Goal: Task Accomplishment & Management: Manage account settings

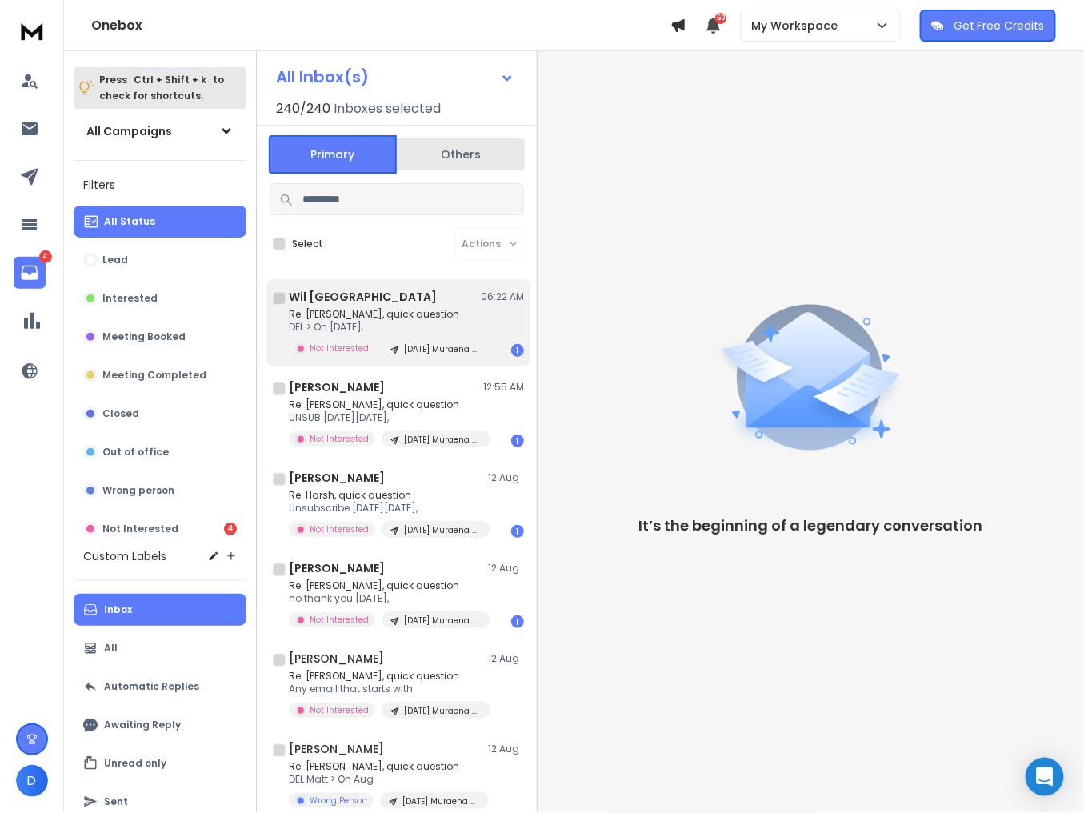
click at [350, 309] on p "Re: [PERSON_NAME], quick question" at bounding box center [385, 314] width 192 height 13
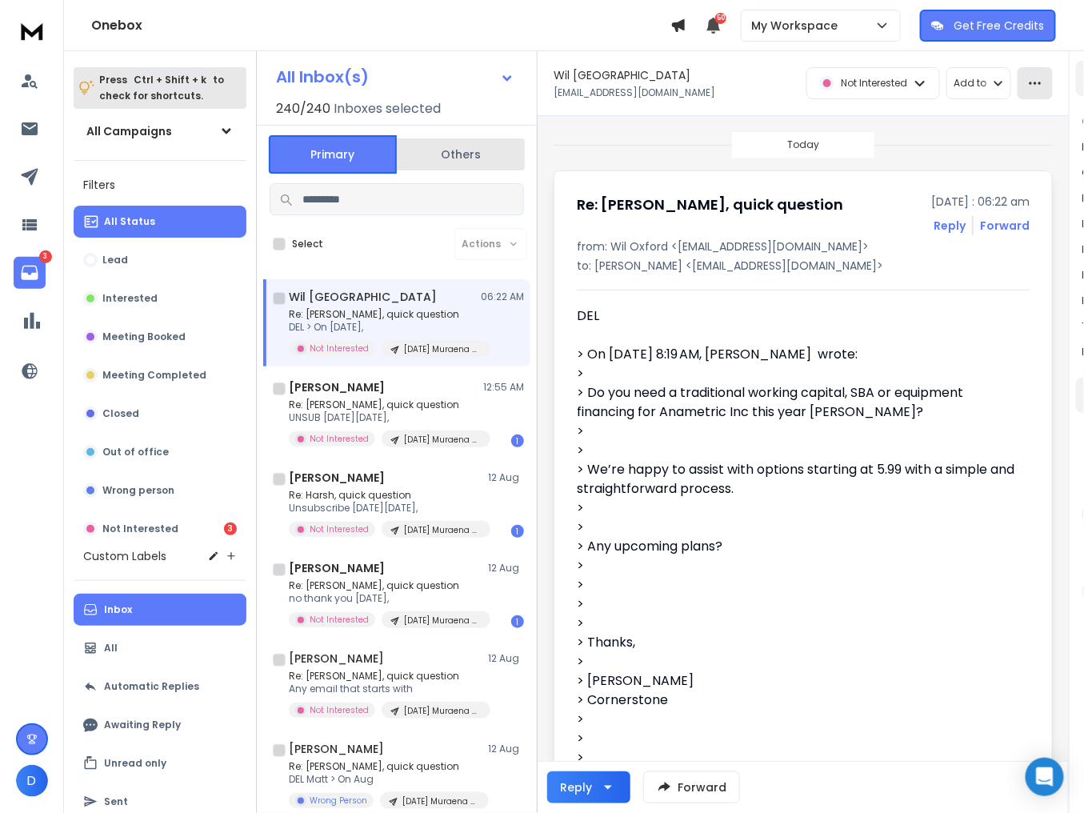
click at [1028, 78] on icon "button" at bounding box center [1035, 83] width 14 height 14
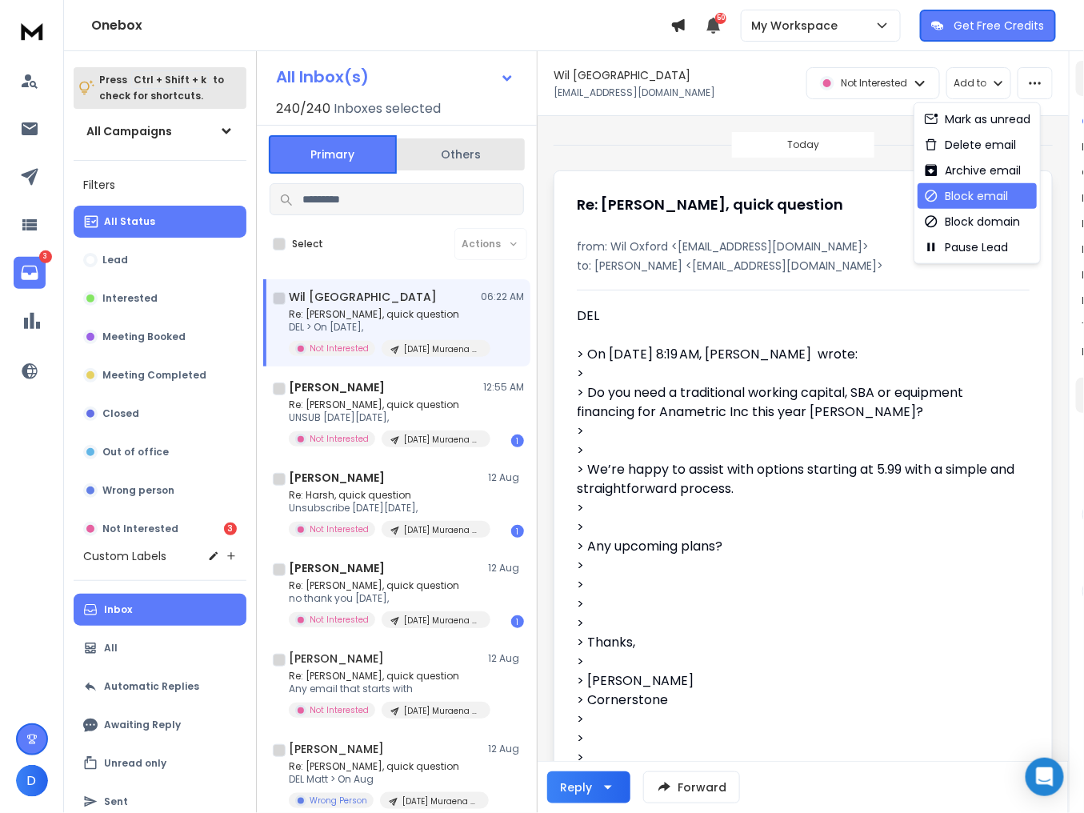
click at [969, 194] on div "Block email" at bounding box center [966, 196] width 84 height 16
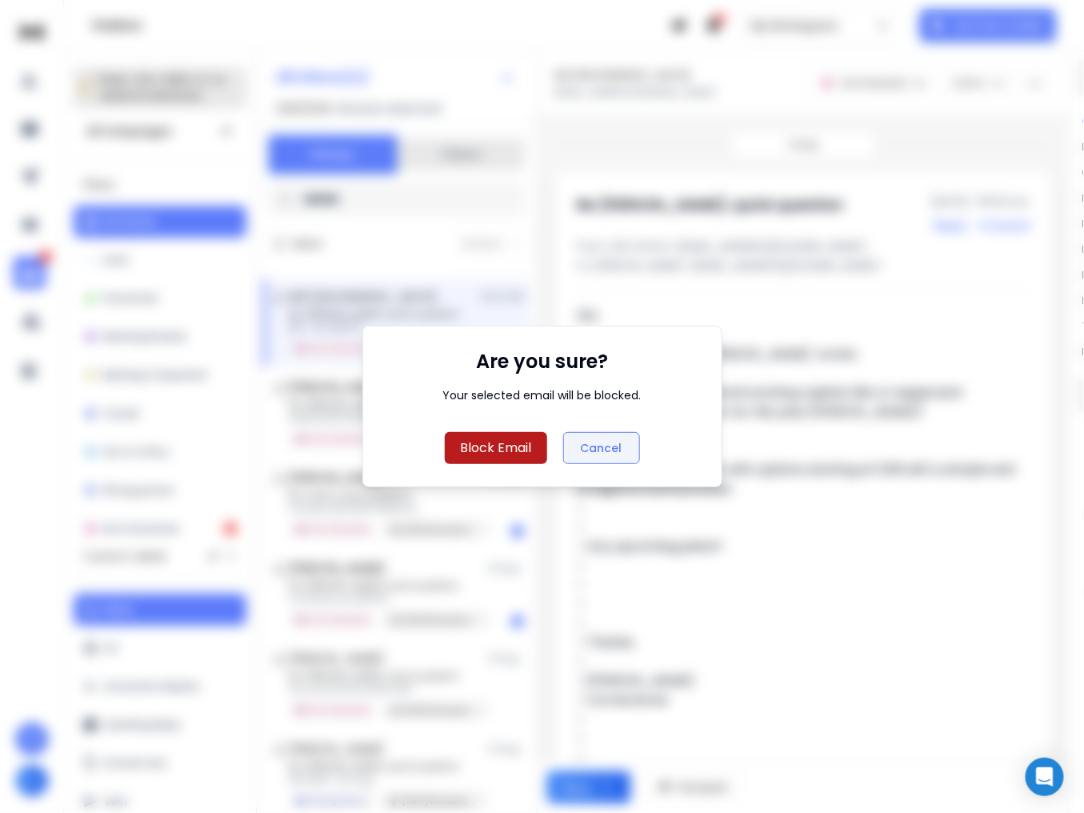
click at [504, 438] on button "Block Email" at bounding box center [496, 448] width 102 height 32
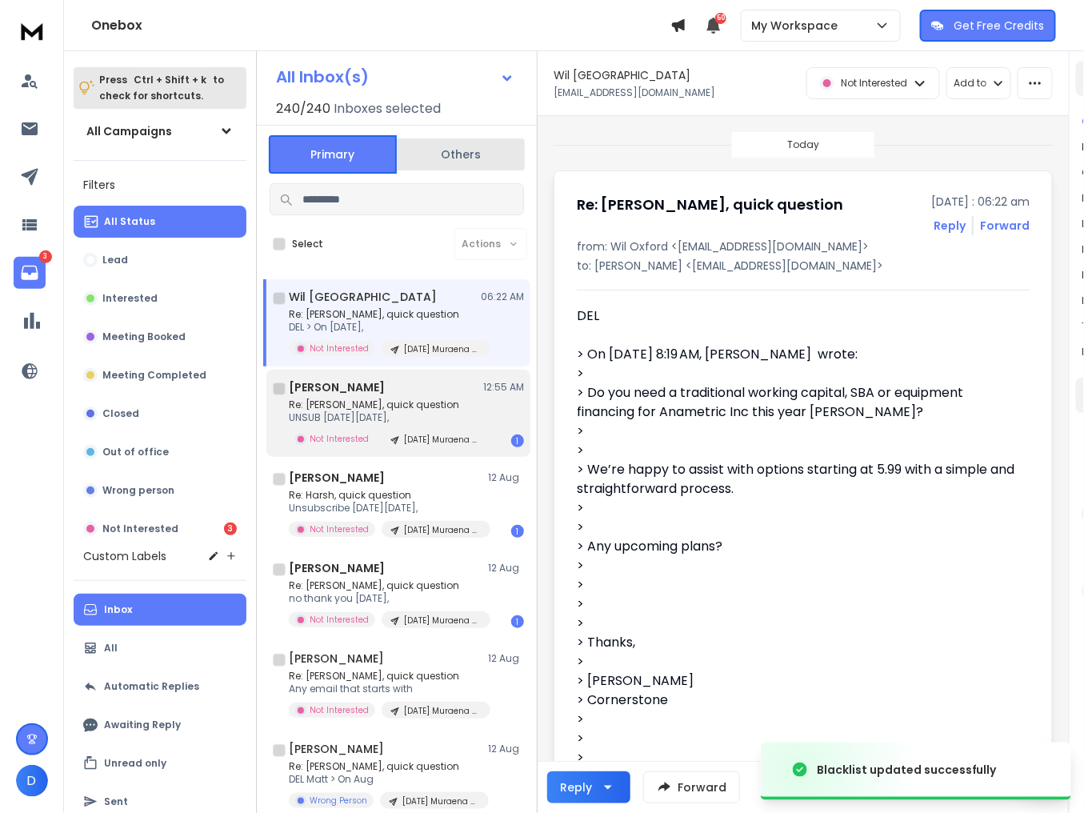
click at [458, 401] on p "Re: [PERSON_NAME], quick question" at bounding box center [385, 404] width 192 height 13
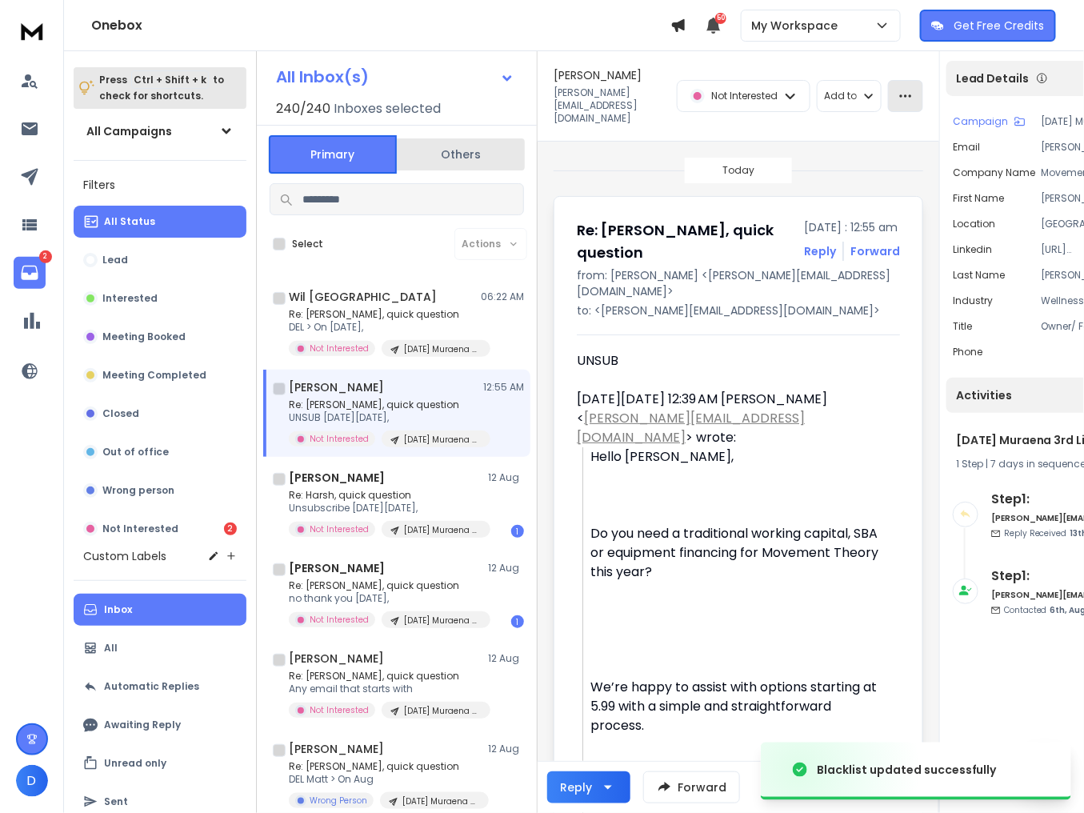
click at [913, 89] on icon "button" at bounding box center [905, 96] width 14 height 14
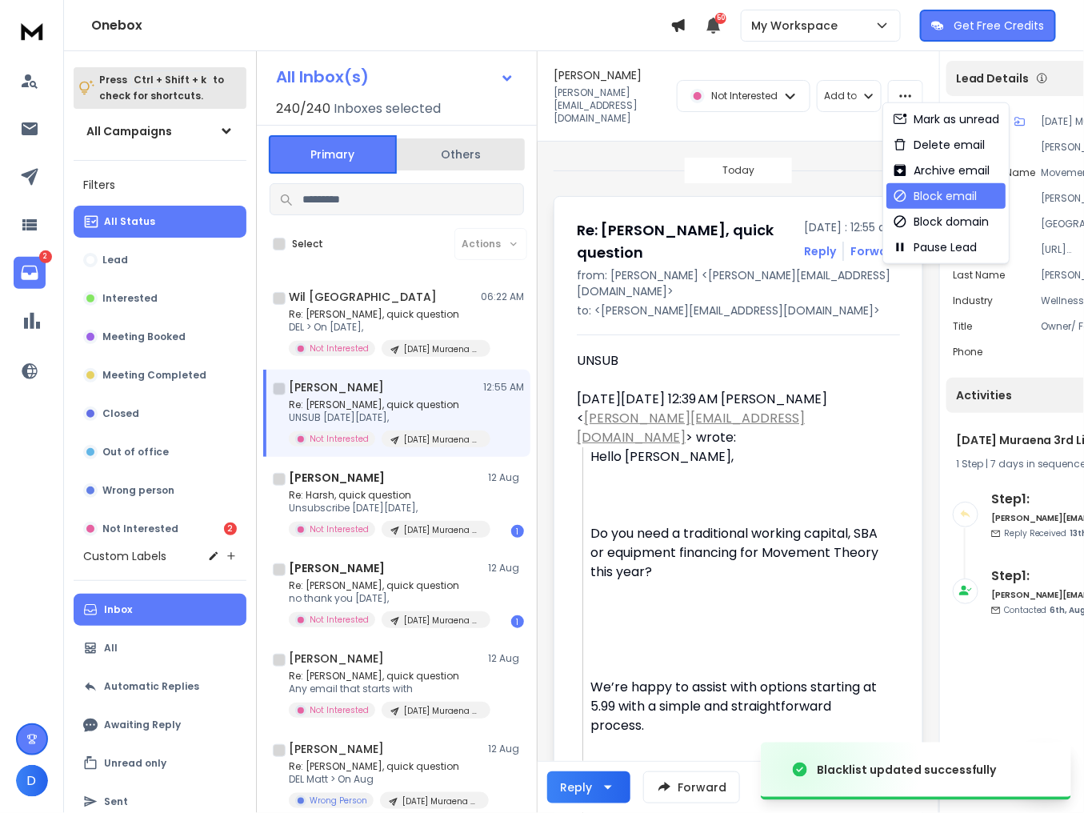
click at [937, 195] on div "Block email" at bounding box center [935, 196] width 84 height 16
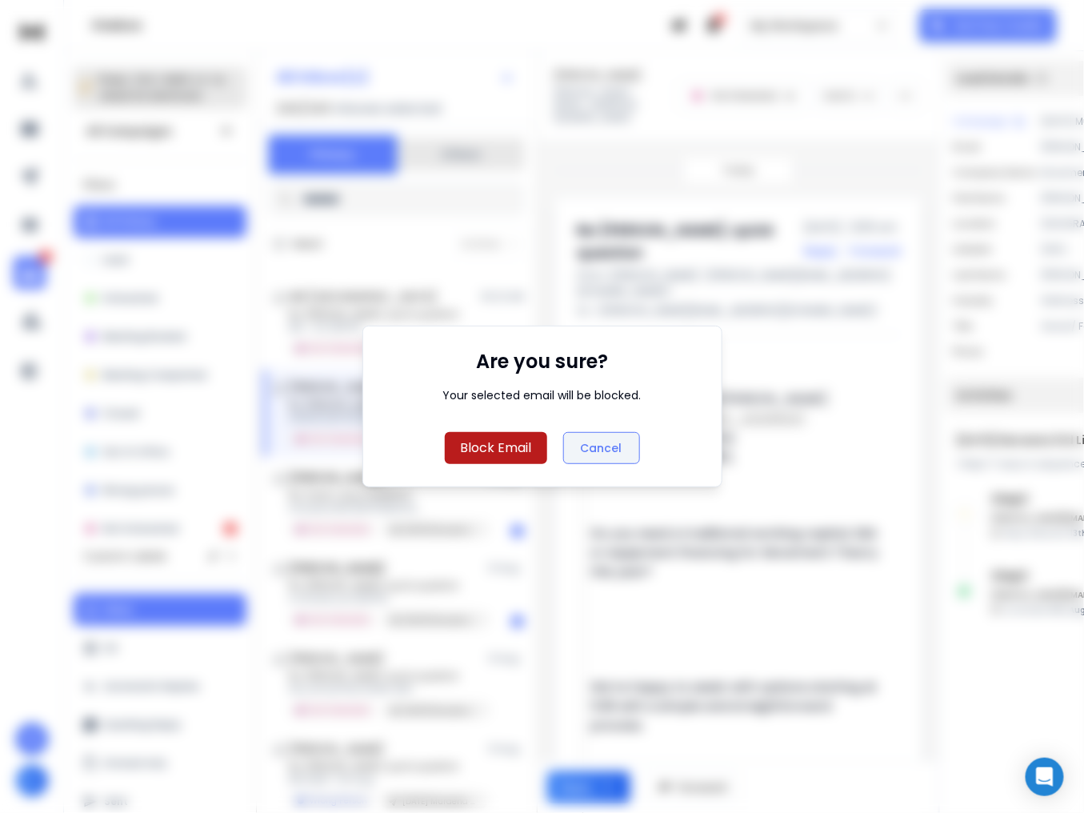
click at [505, 446] on button "Block Email" at bounding box center [496, 448] width 102 height 32
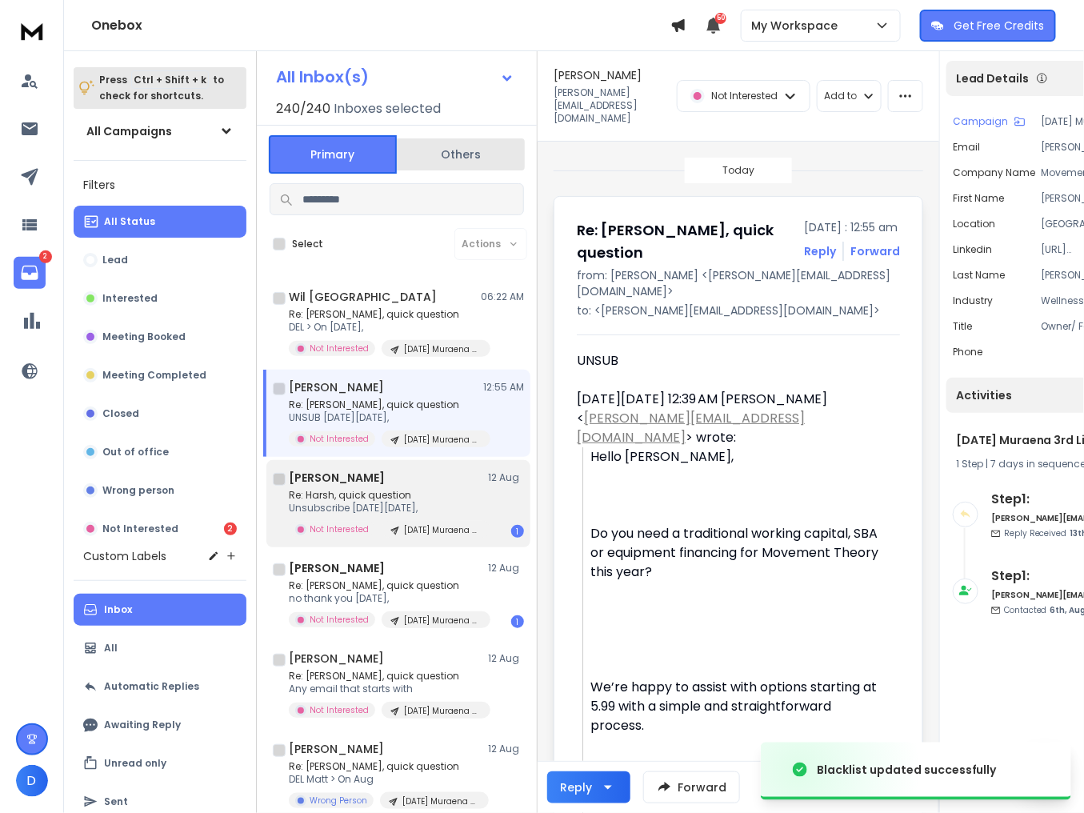
click at [446, 489] on p "Re: Harsh, quick question" at bounding box center [385, 495] width 192 height 13
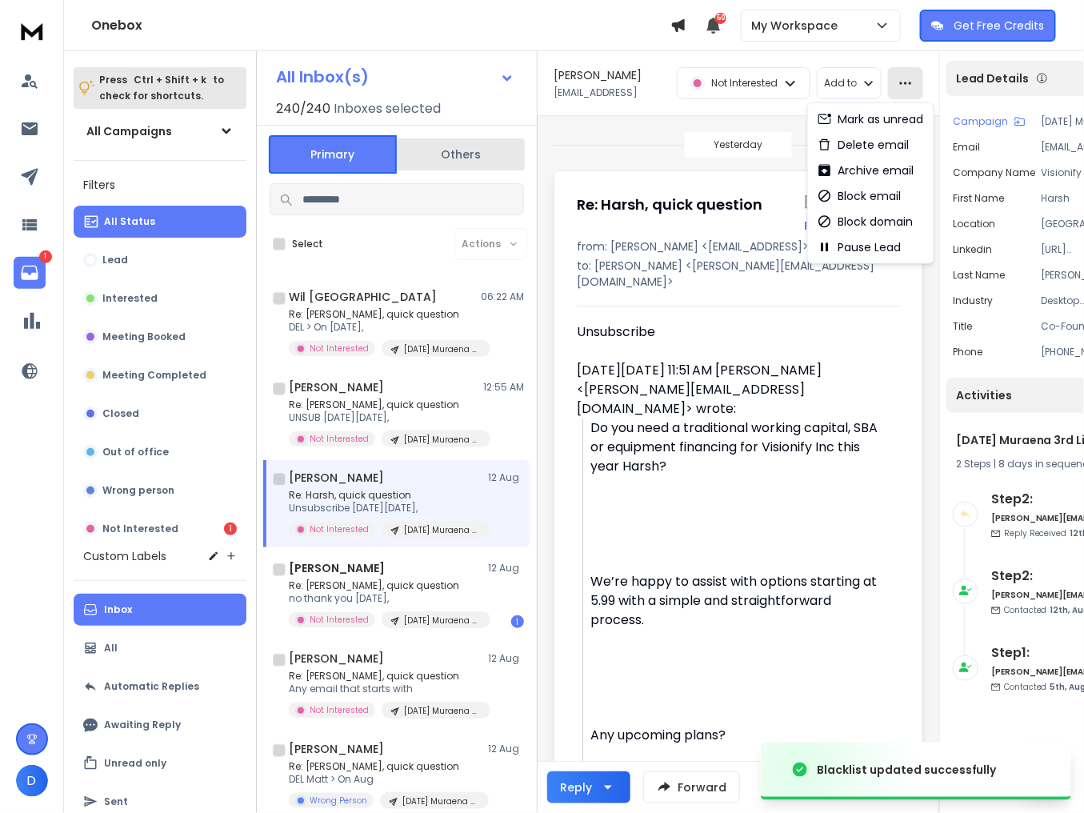
click at [913, 78] on icon "button" at bounding box center [905, 83] width 14 height 14
click at [877, 194] on div "Block email" at bounding box center [859, 196] width 84 height 16
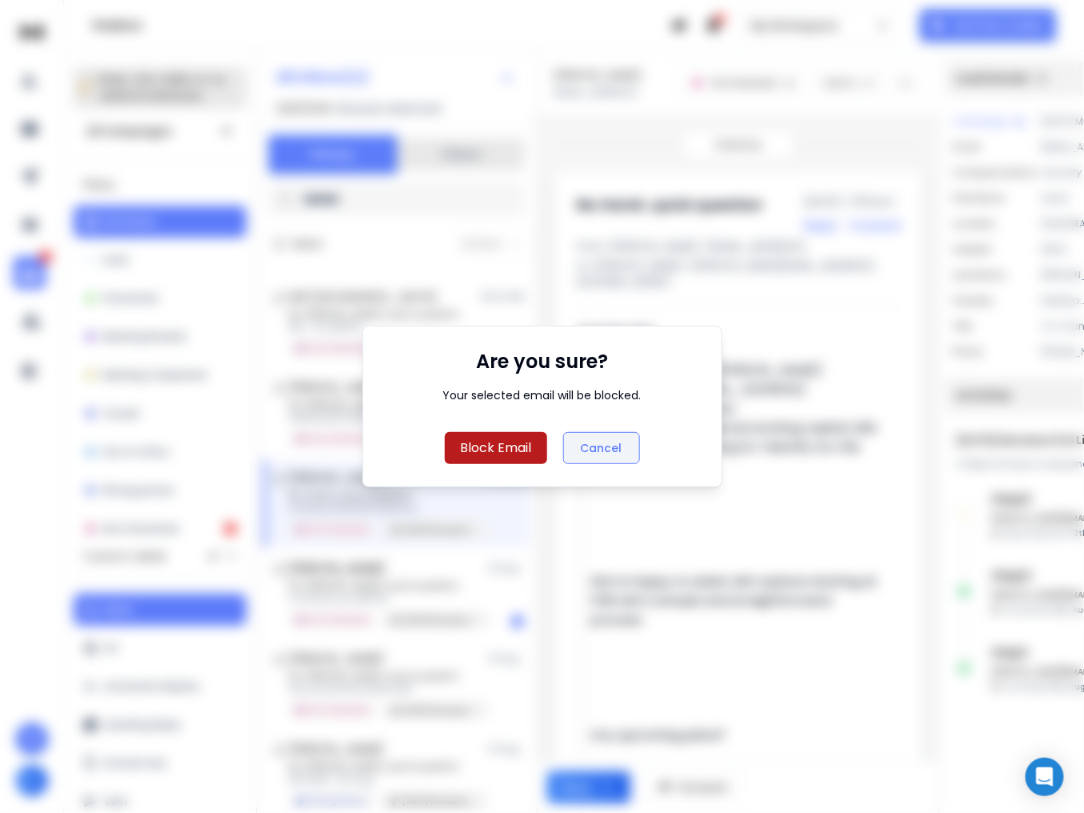
click at [505, 456] on button "Block Email" at bounding box center [496, 448] width 102 height 32
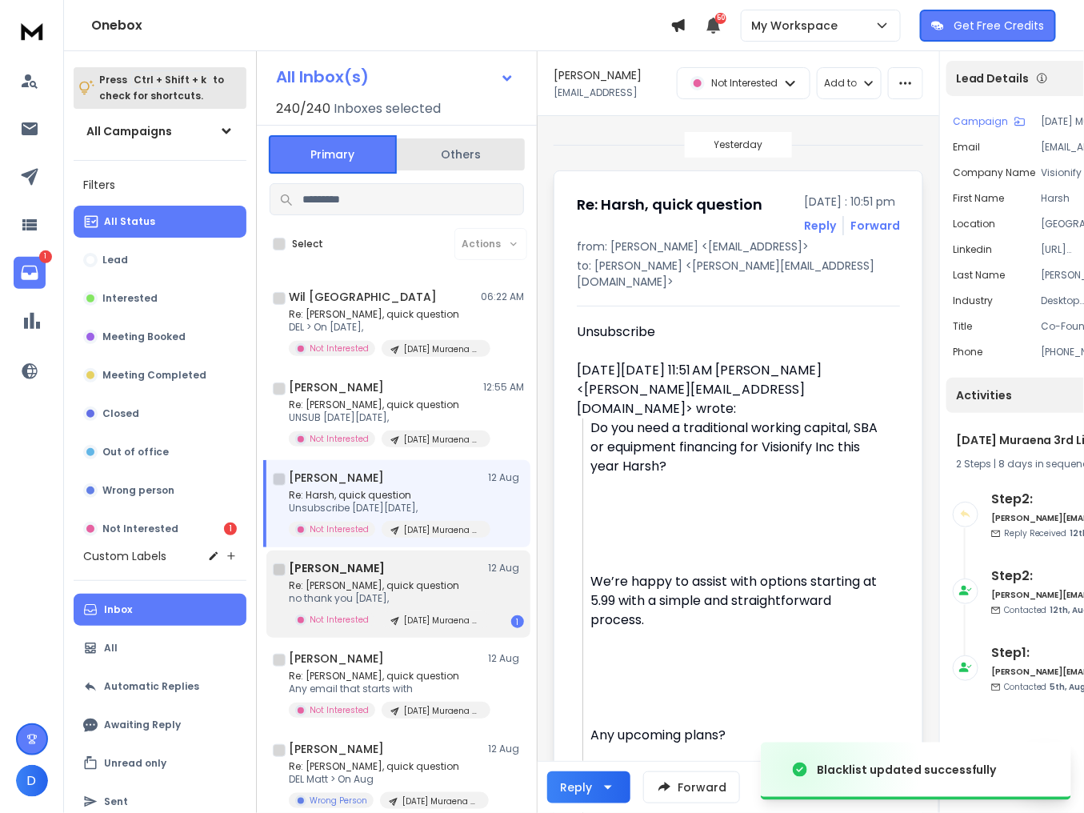
click at [429, 572] on div "Lucas Kosner 12 Aug" at bounding box center [406, 568] width 235 height 16
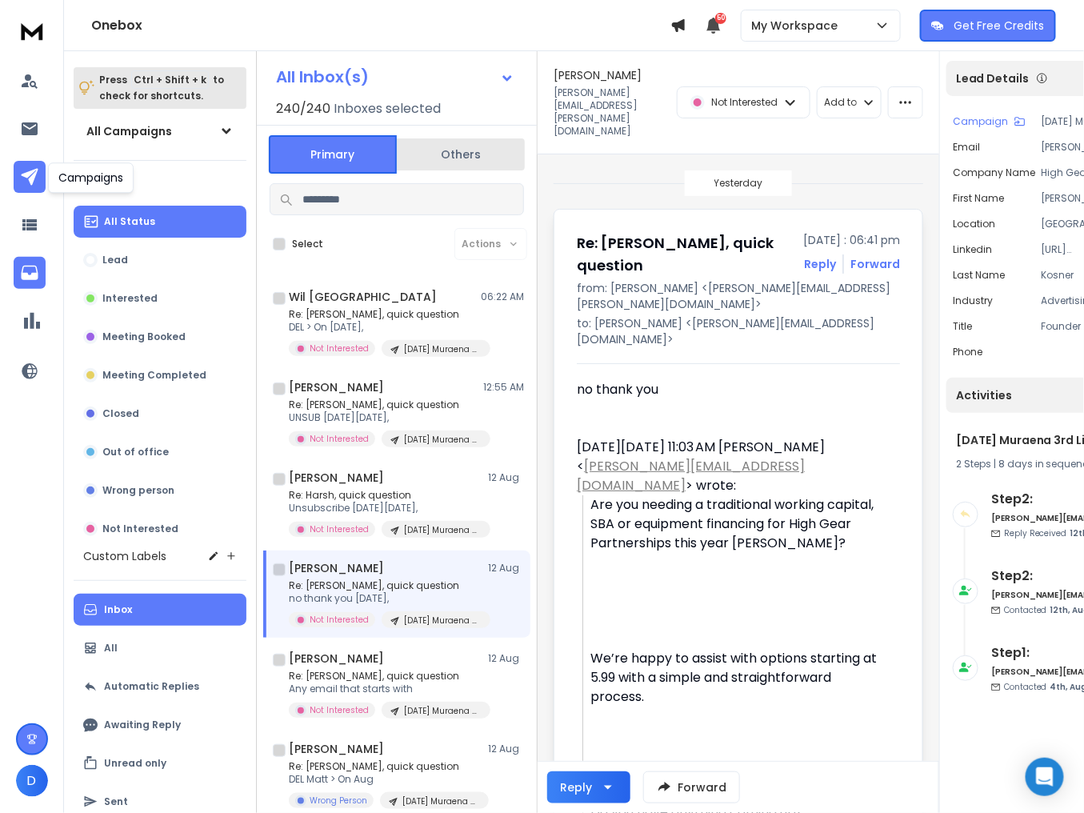
click at [34, 179] on icon at bounding box center [29, 176] width 17 height 17
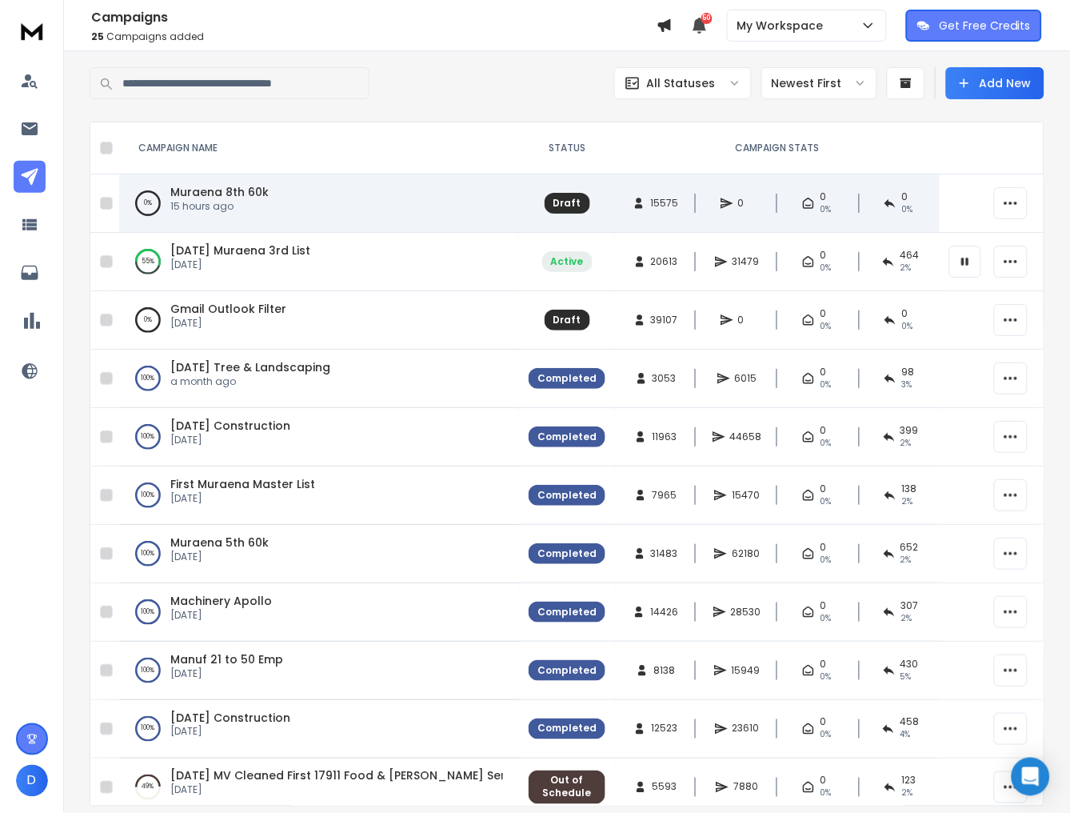
click at [294, 196] on div "0 % Muraena 8th 60k 15 hours ago" at bounding box center [319, 203] width 368 height 38
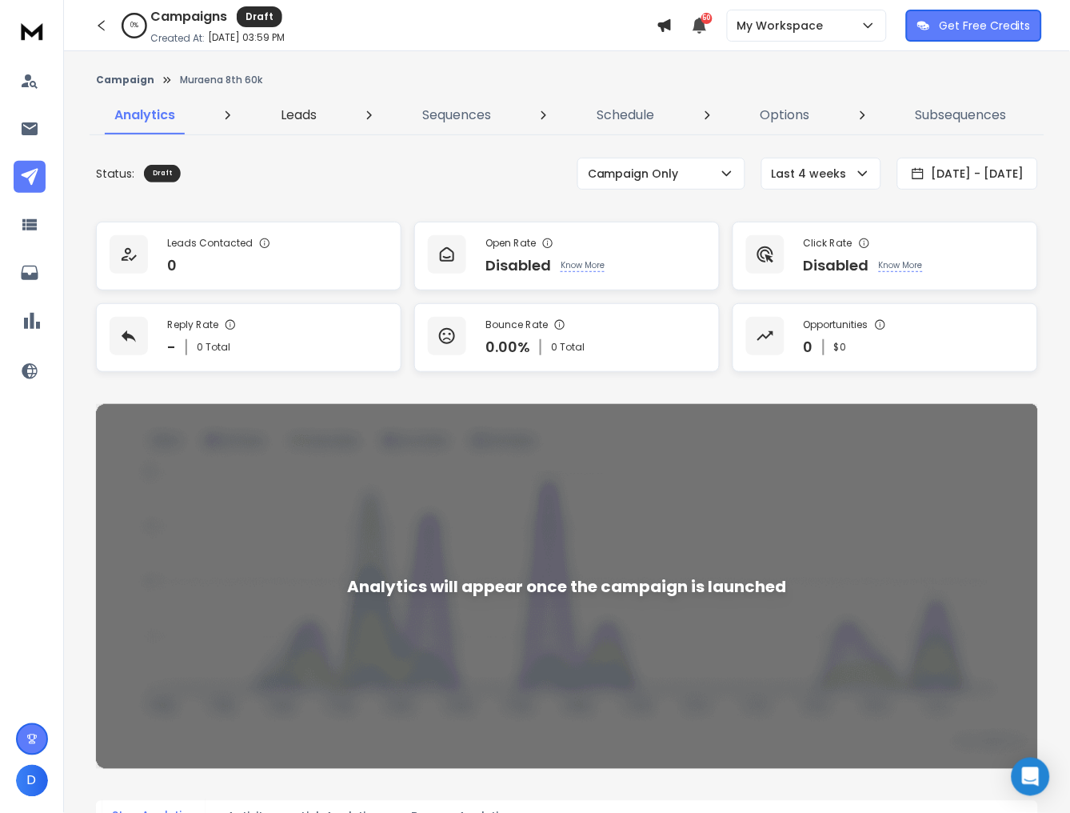
click at [306, 102] on link "Leads" at bounding box center [298, 115] width 55 height 38
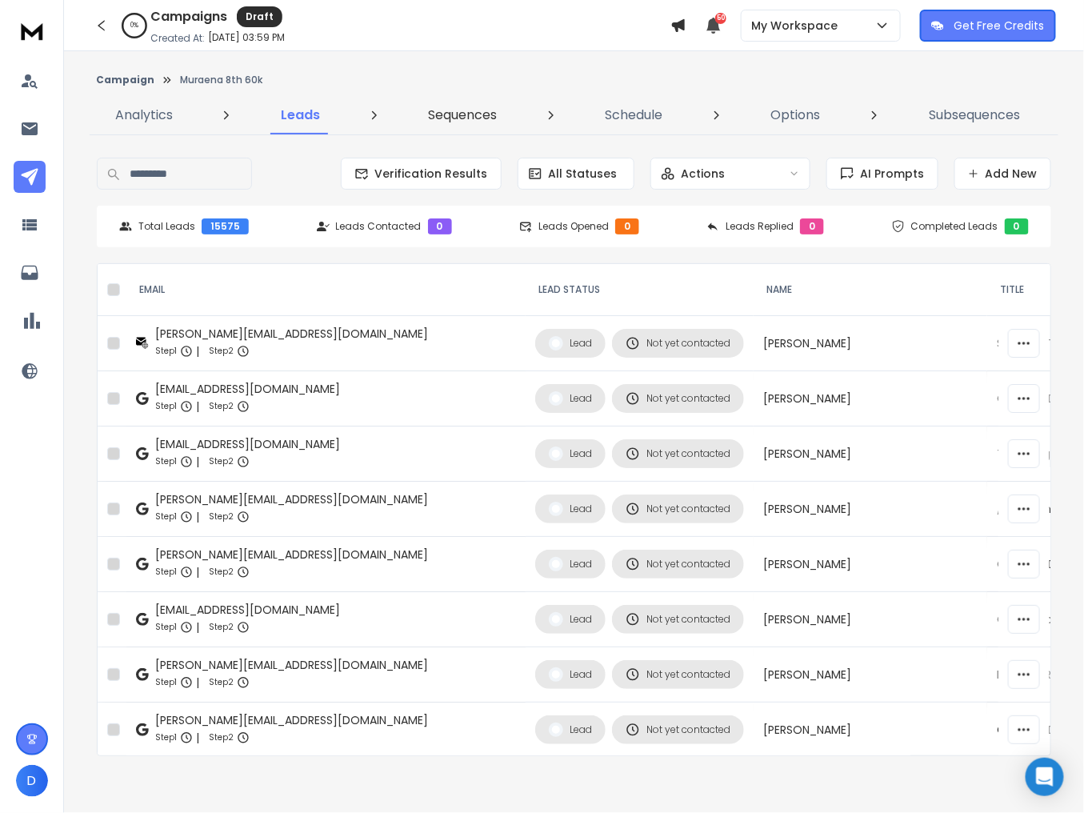
click at [451, 109] on p "Sequences" at bounding box center [462, 115] width 69 height 19
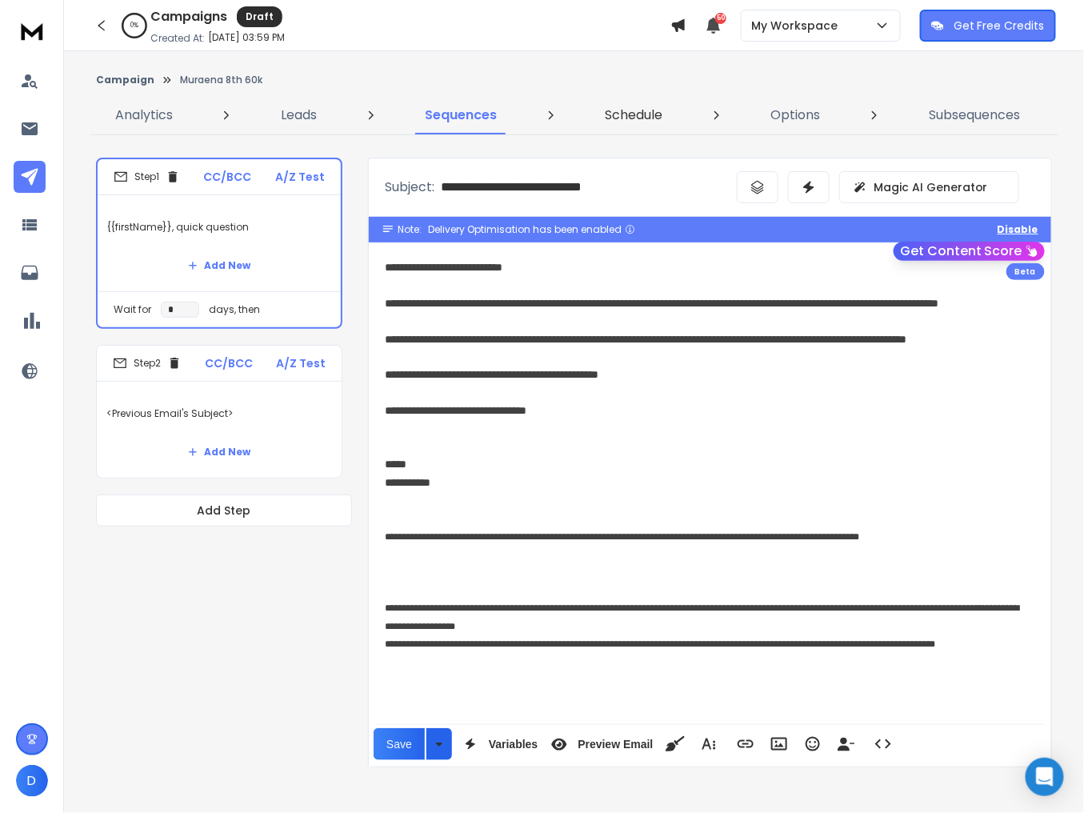
click at [644, 118] on p "Schedule" at bounding box center [634, 115] width 58 height 19
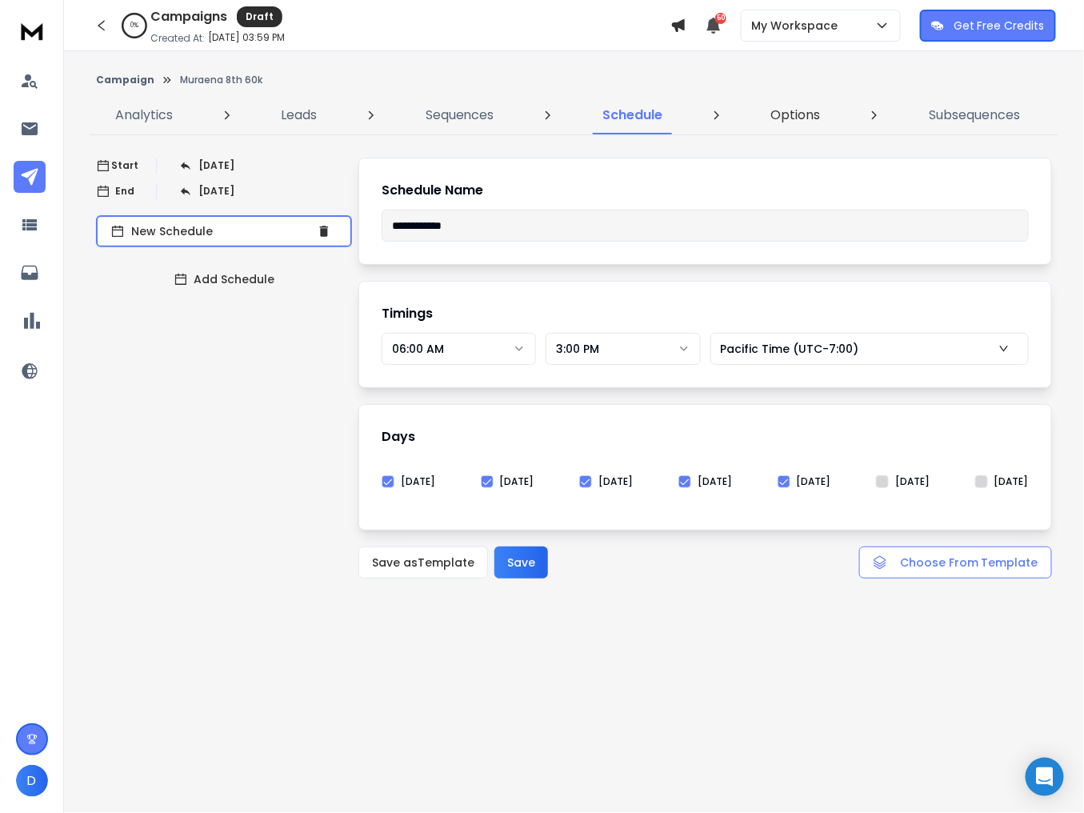
click at [777, 110] on p "Options" at bounding box center [796, 115] width 50 height 19
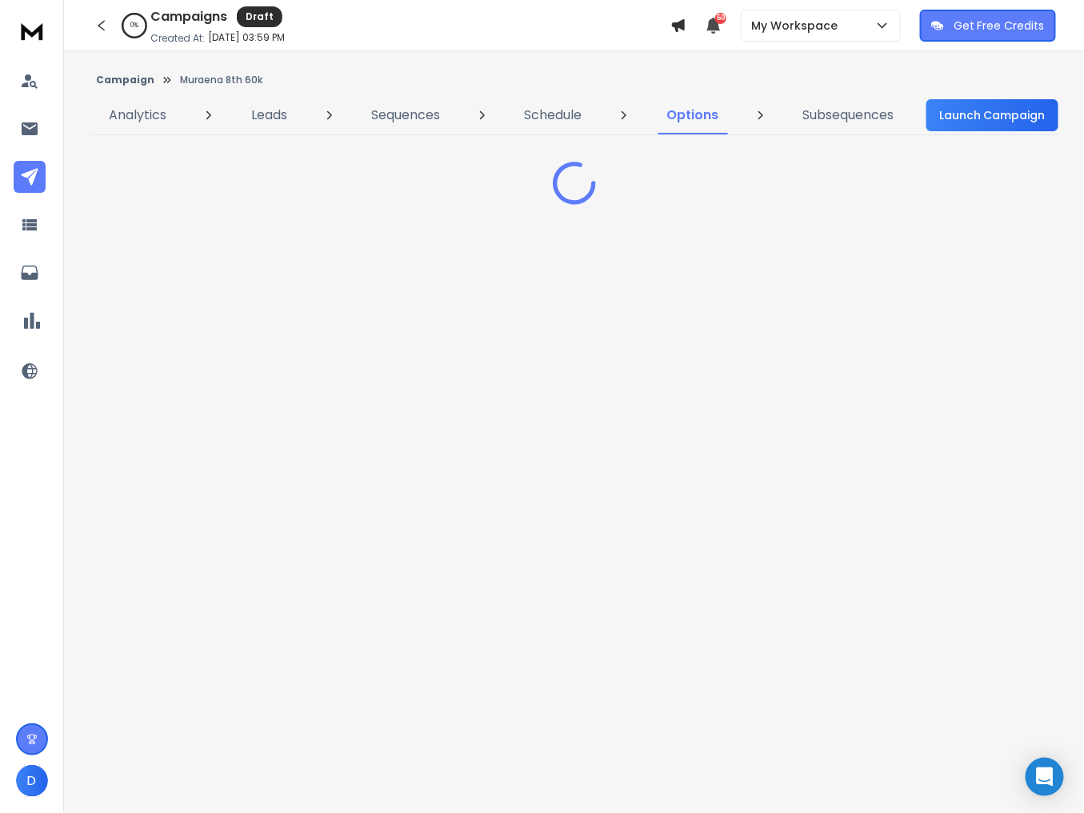
select select "*"
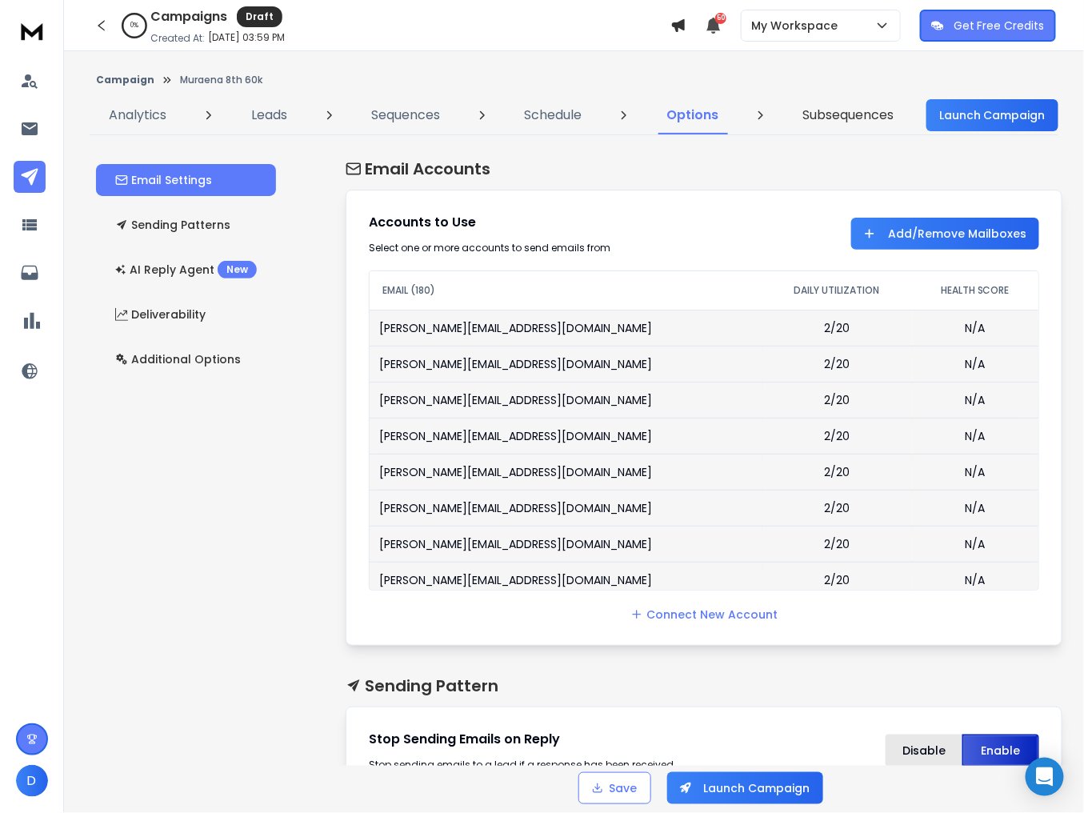
click at [814, 117] on p "Subsequences" at bounding box center [848, 115] width 91 height 19
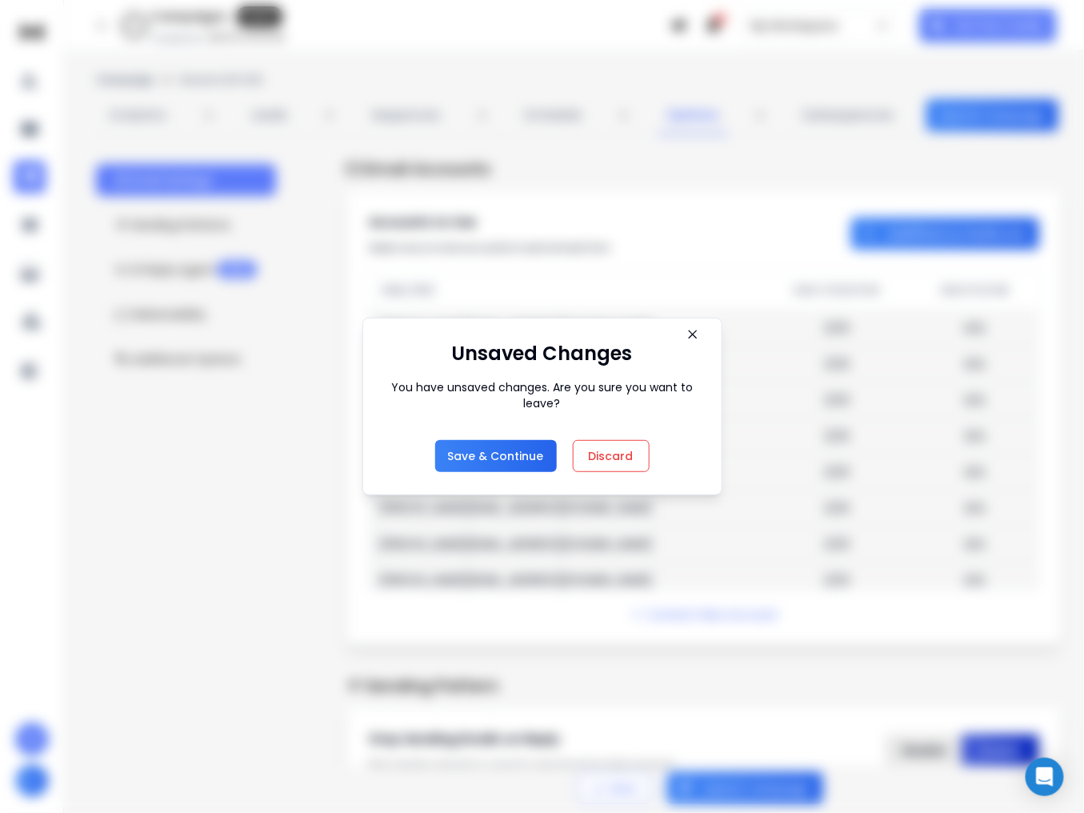
click at [516, 461] on button "Save & Continue" at bounding box center [496, 456] width 122 height 32
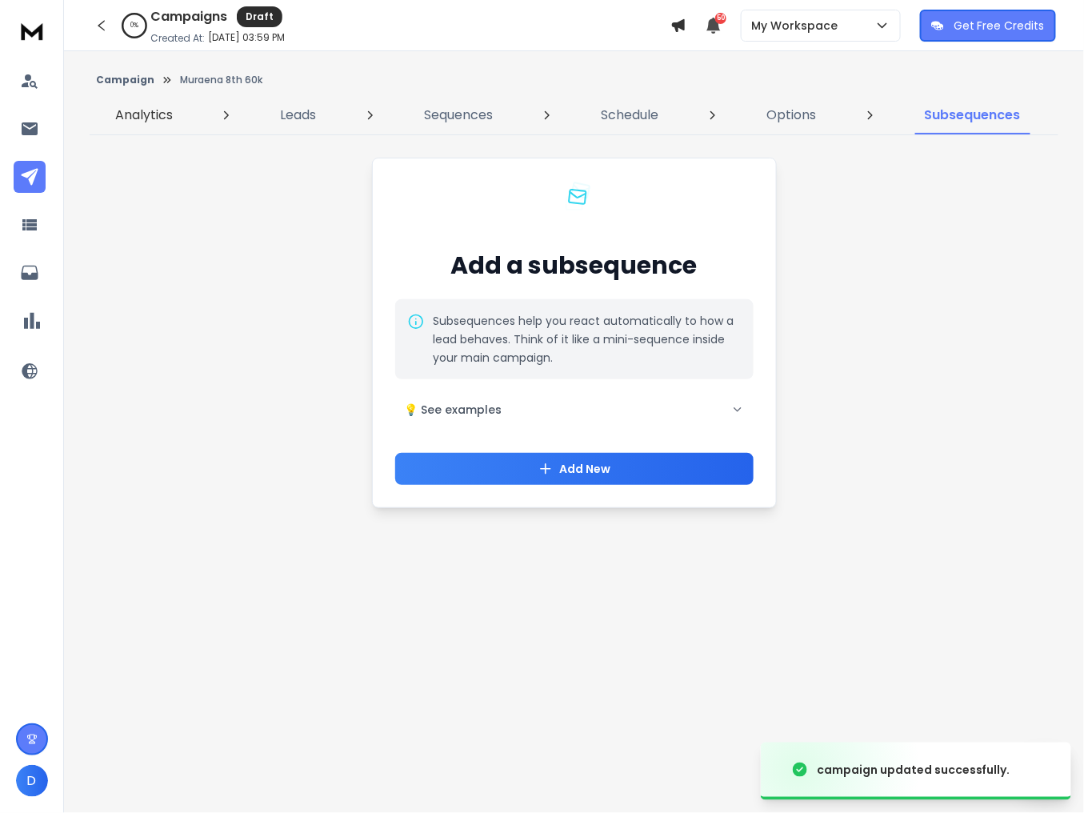
click at [172, 115] on p "Analytics" at bounding box center [144, 115] width 58 height 19
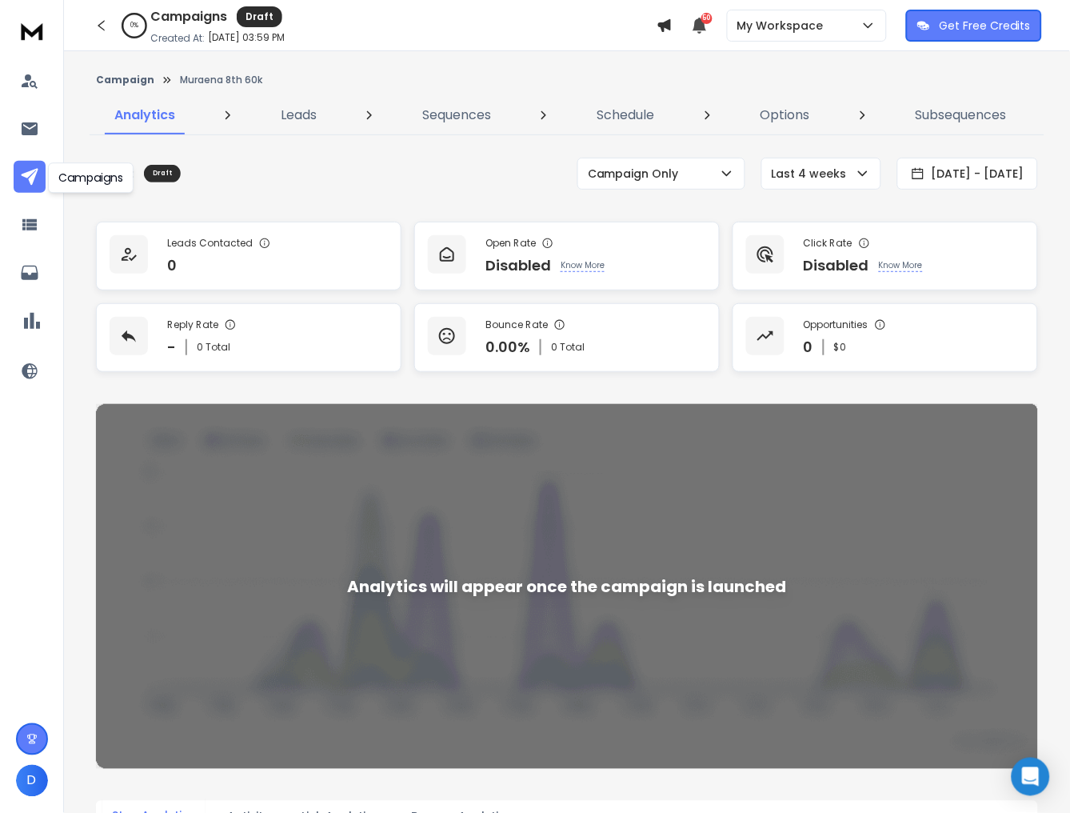
click at [29, 178] on icon at bounding box center [29, 176] width 17 height 17
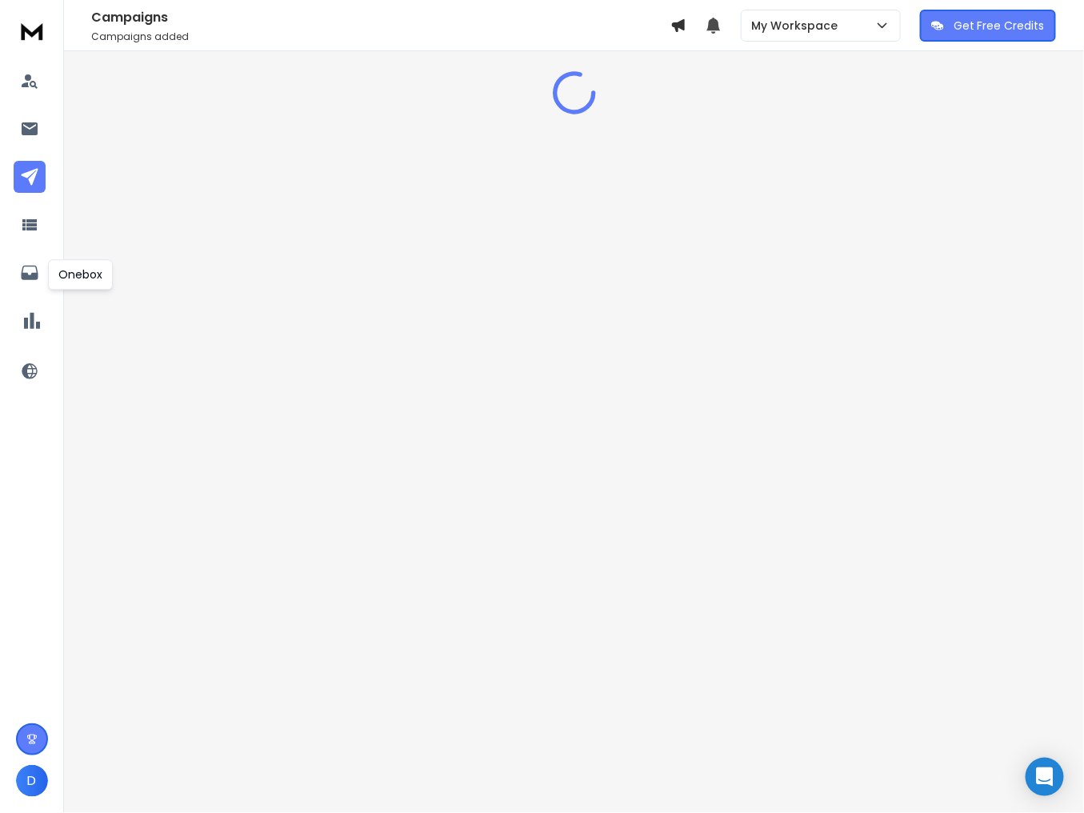
click at [33, 274] on icon at bounding box center [29, 272] width 19 height 19
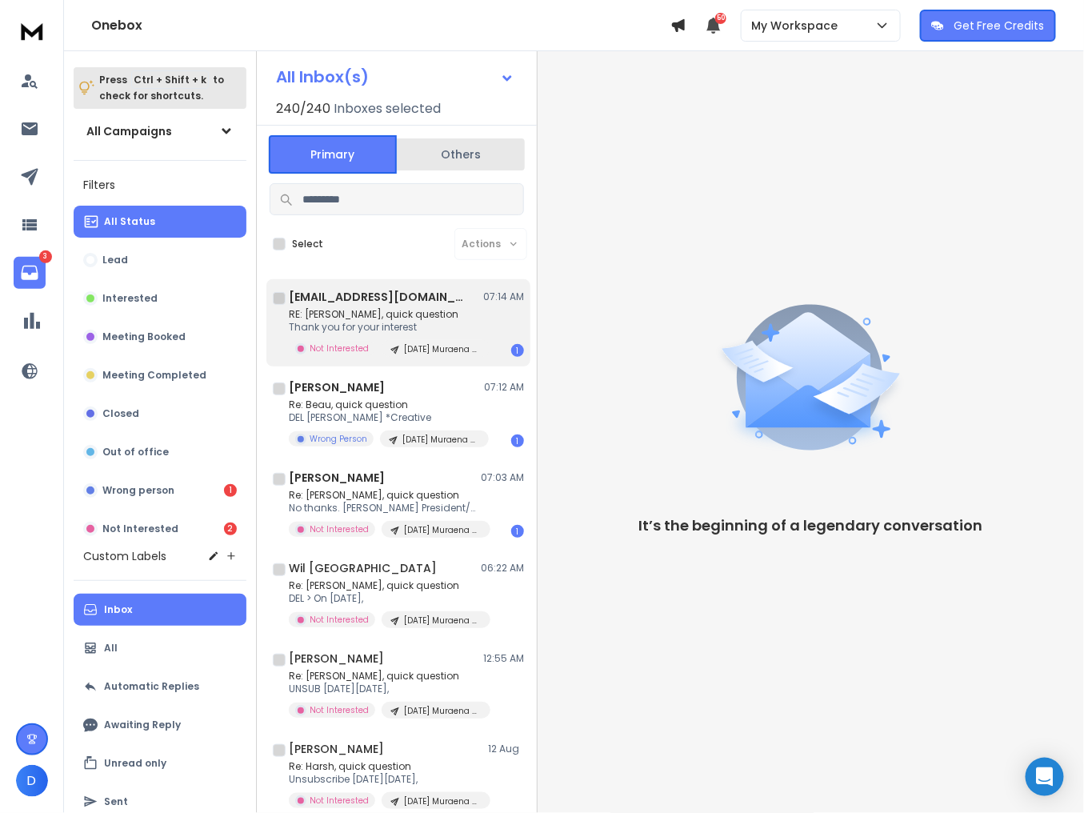
click at [406, 313] on p "RE: [PERSON_NAME], quick question" at bounding box center [385, 314] width 192 height 13
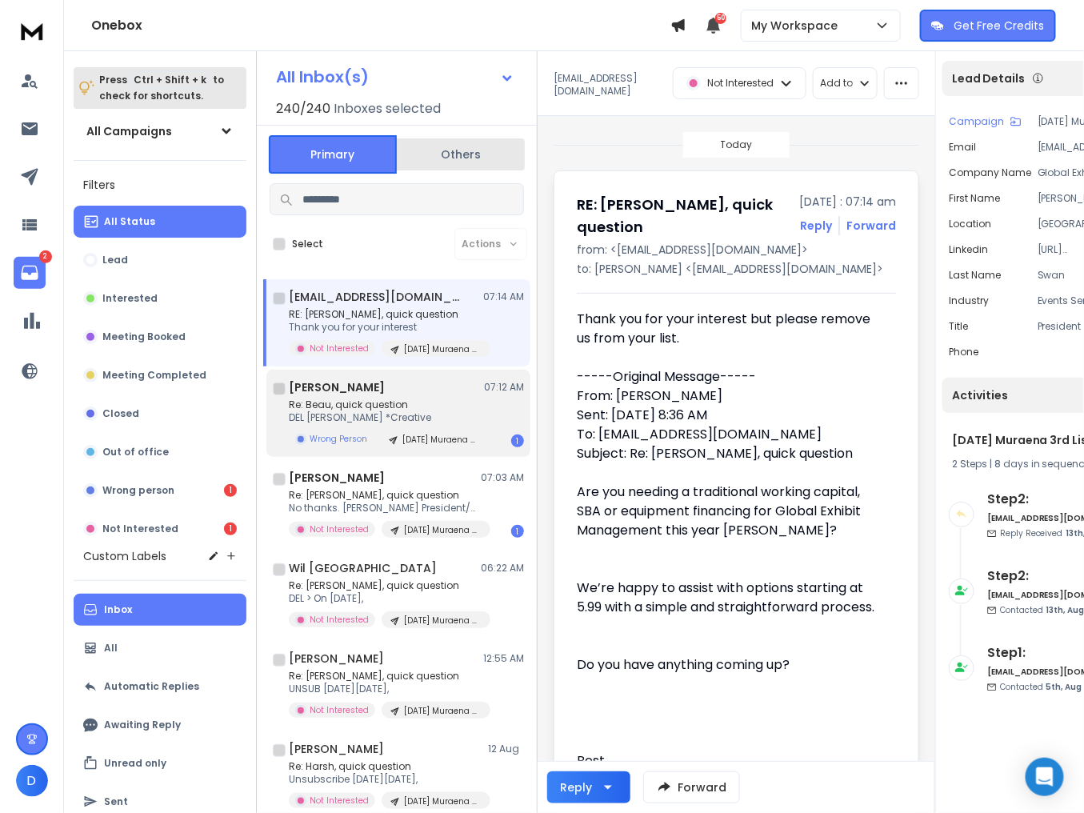
click at [353, 404] on p "Re: Beau, quick question" at bounding box center [385, 404] width 192 height 13
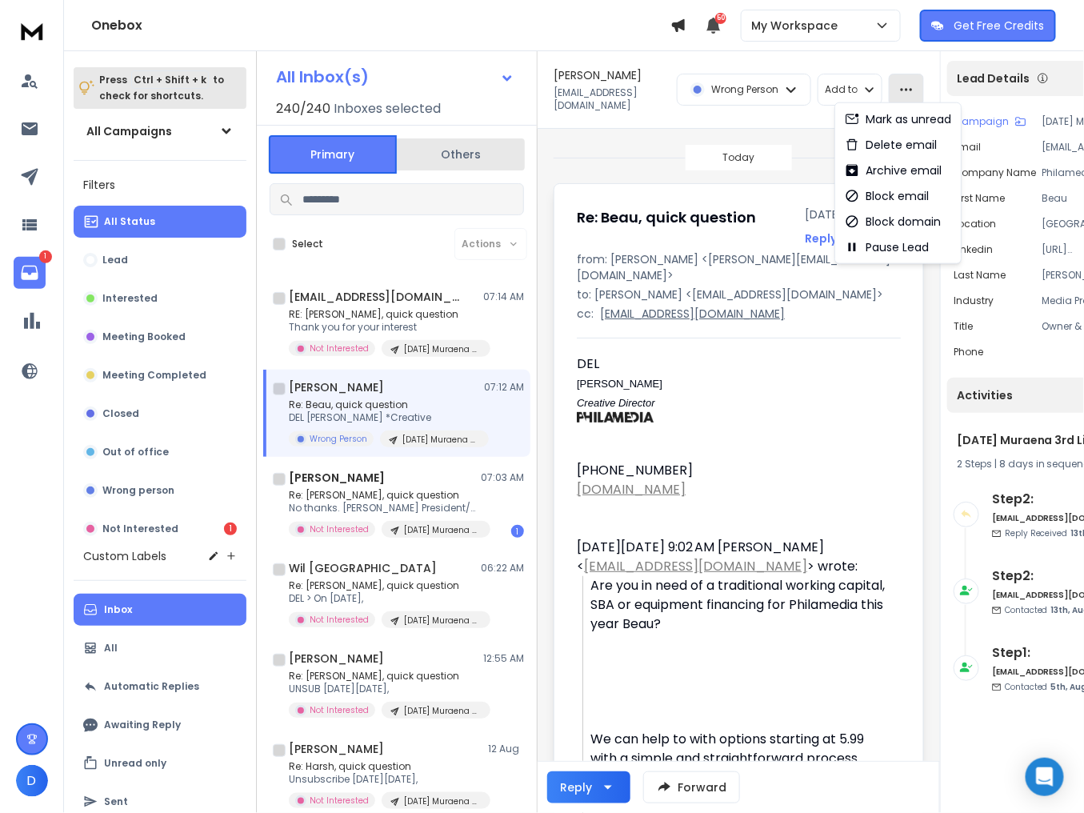
click at [913, 82] on icon "button" at bounding box center [906, 89] width 14 height 14
click at [901, 194] on div "Block email" at bounding box center [887, 196] width 84 height 16
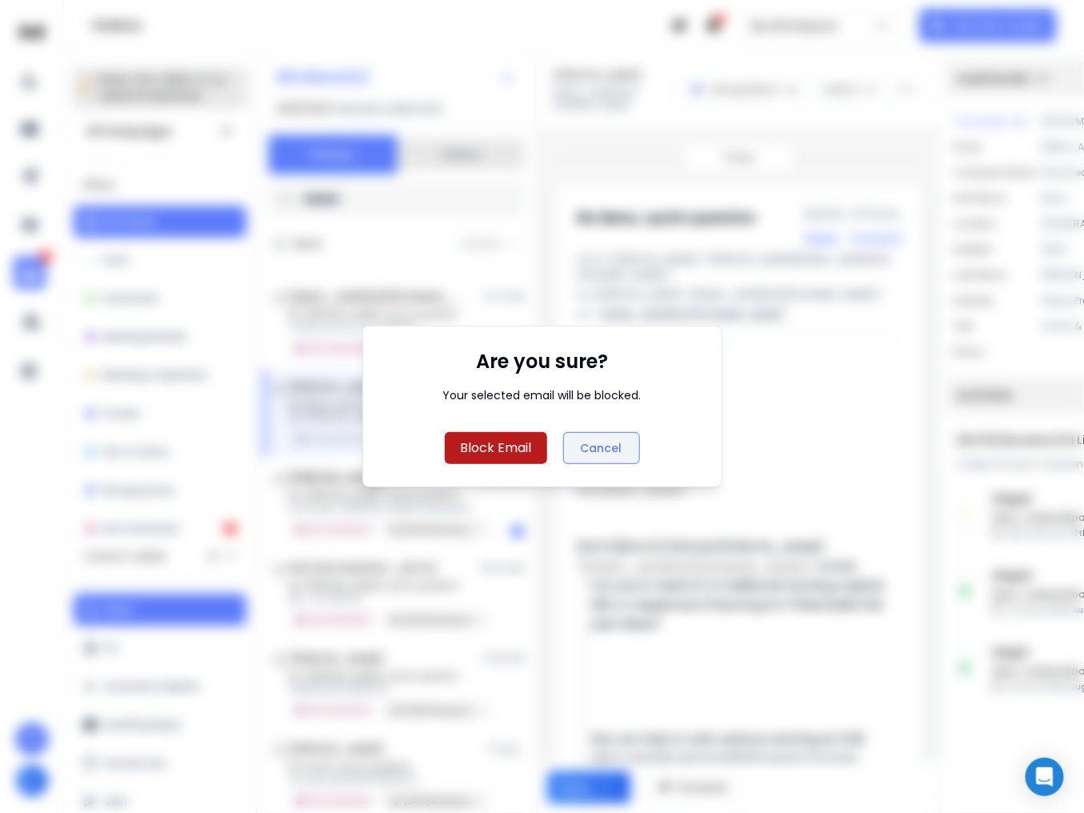
click at [486, 438] on button "Block Email" at bounding box center [496, 448] width 102 height 32
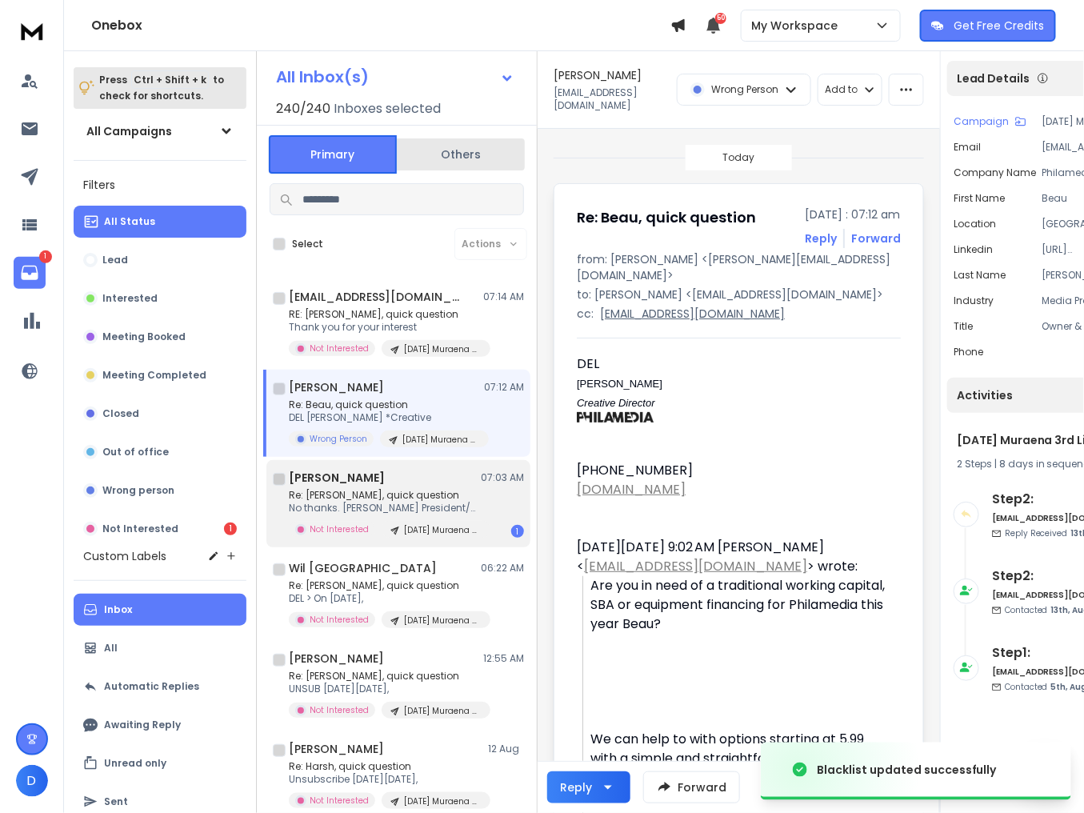
click at [414, 493] on p "Re: [PERSON_NAME], quick question" at bounding box center [385, 495] width 192 height 13
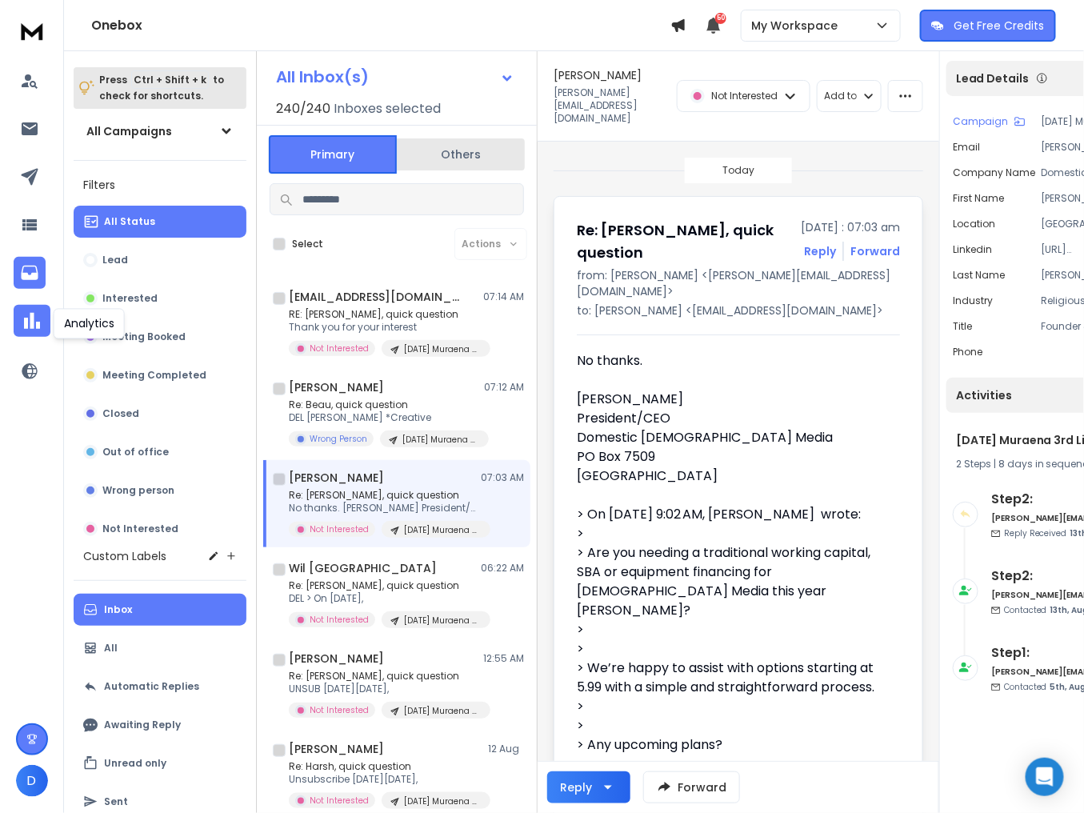
click at [25, 325] on icon at bounding box center [32, 321] width 16 height 16
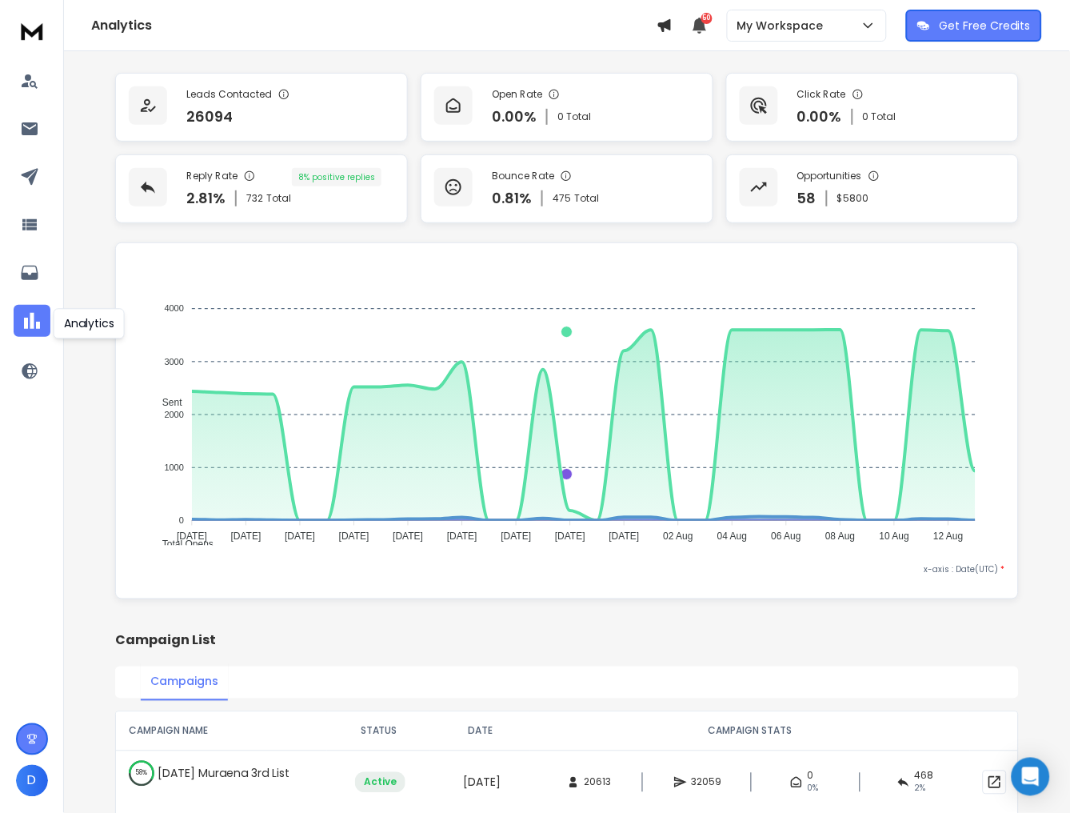
scroll to position [42, 0]
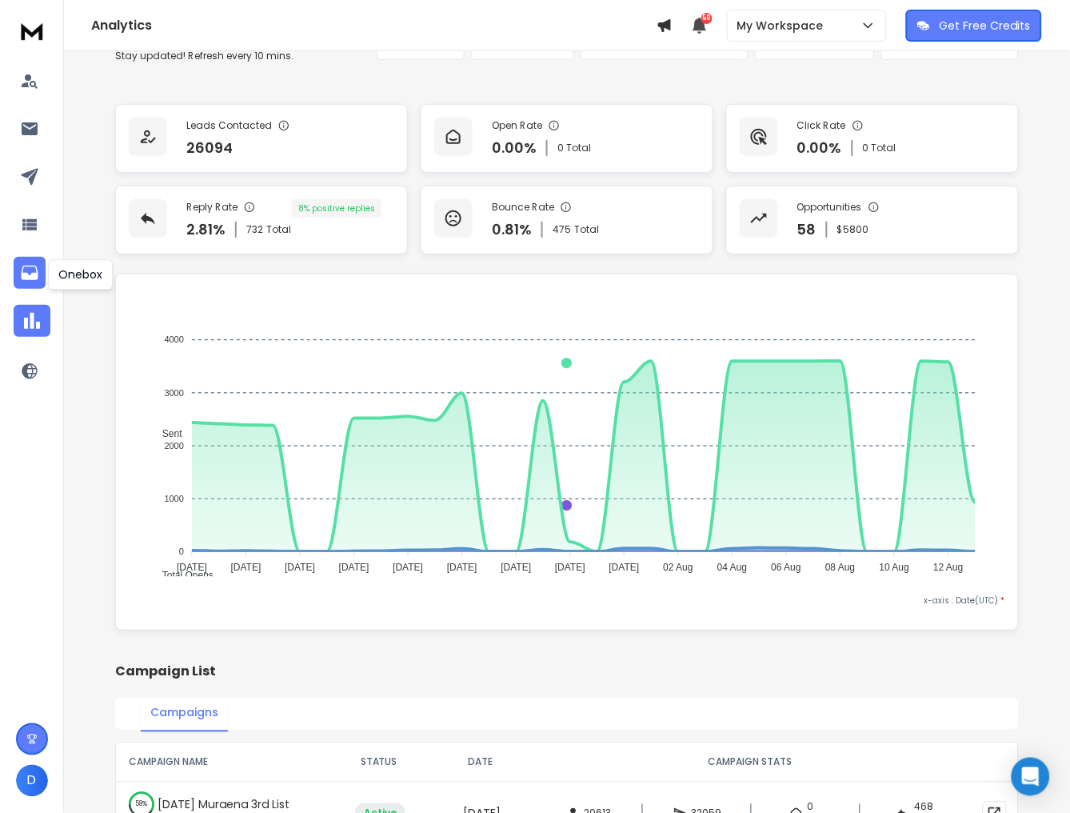
click at [25, 280] on icon at bounding box center [29, 273] width 17 height 14
